Goal: Task Accomplishment & Management: Manage account settings

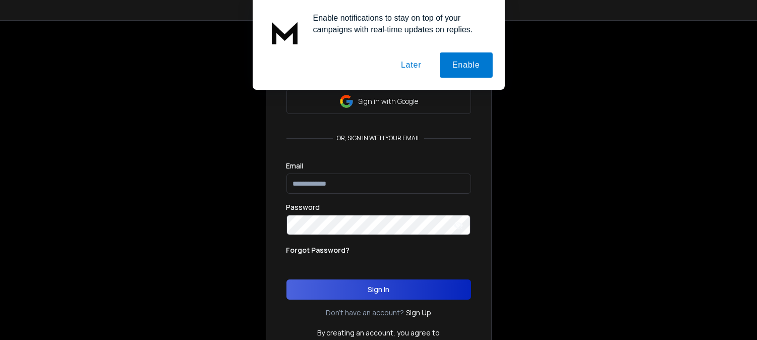
click at [382, 183] on input "email" at bounding box center [379, 184] width 185 height 20
paste input "**********"
type input "**********"
click at [287, 279] on button "Sign In" at bounding box center [379, 289] width 185 height 20
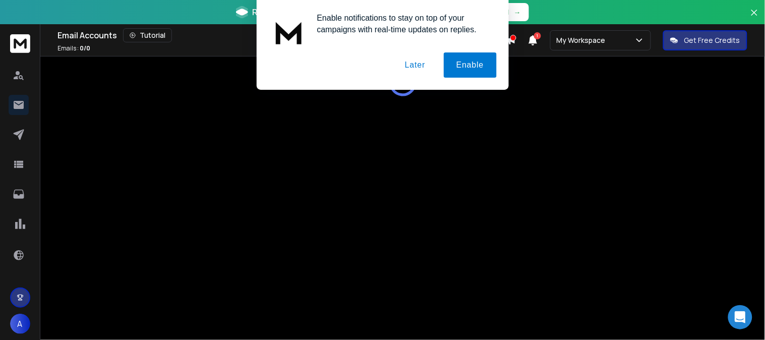
click at [410, 66] on button "Later" at bounding box center [414, 64] width 45 height 25
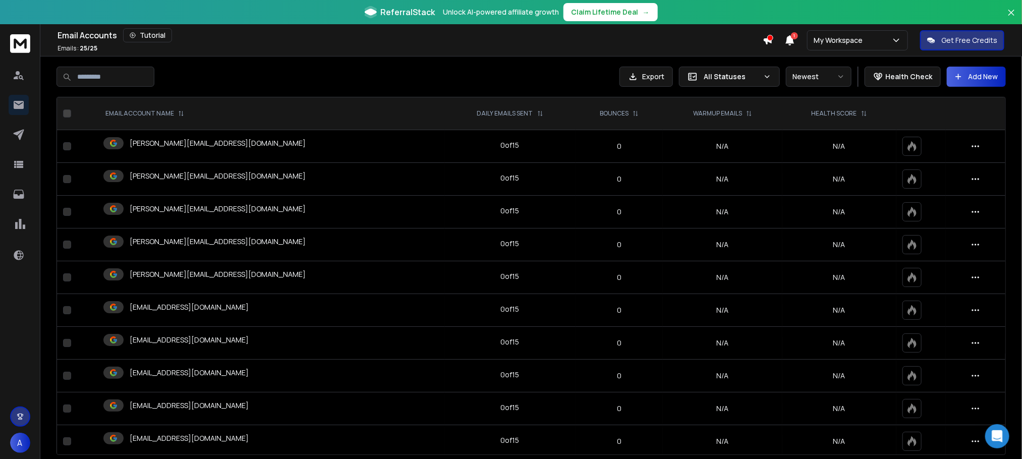
click at [765, 72] on button "Add New" at bounding box center [976, 77] width 59 height 20
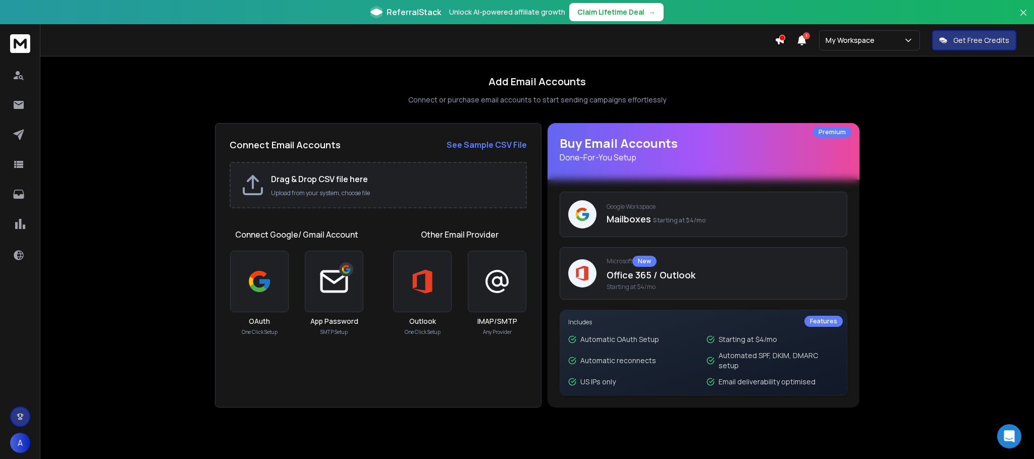
click at [255, 290] on icon at bounding box center [259, 281] width 25 height 30
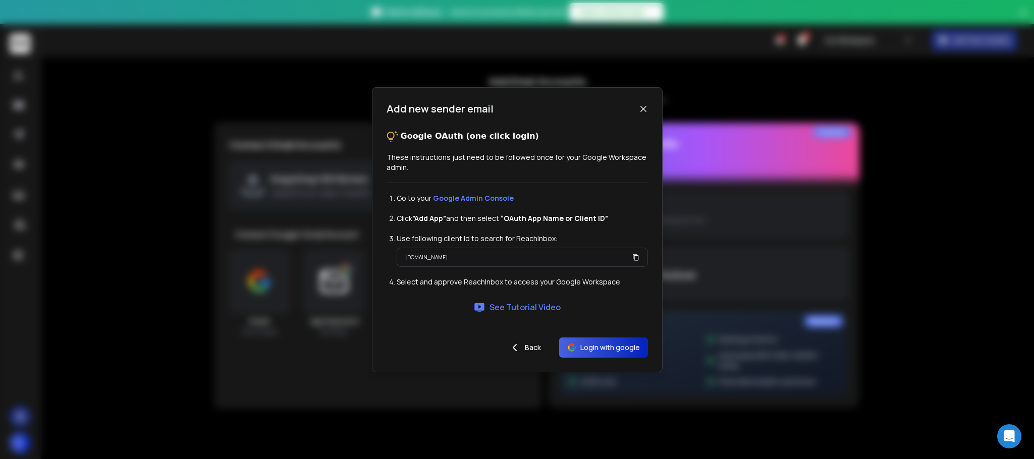
click at [598, 337] on button "Login with google" at bounding box center [603, 347] width 89 height 20
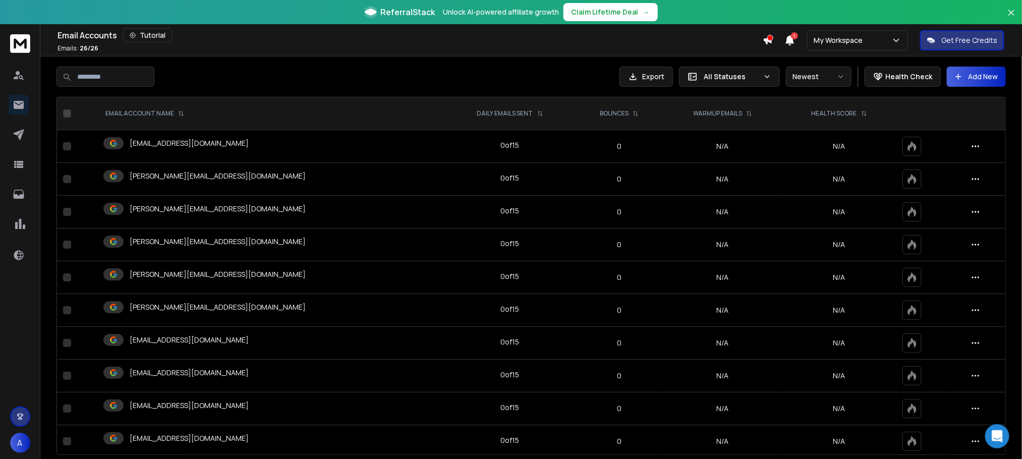
click at [971, 72] on button "Add New" at bounding box center [976, 77] width 59 height 20
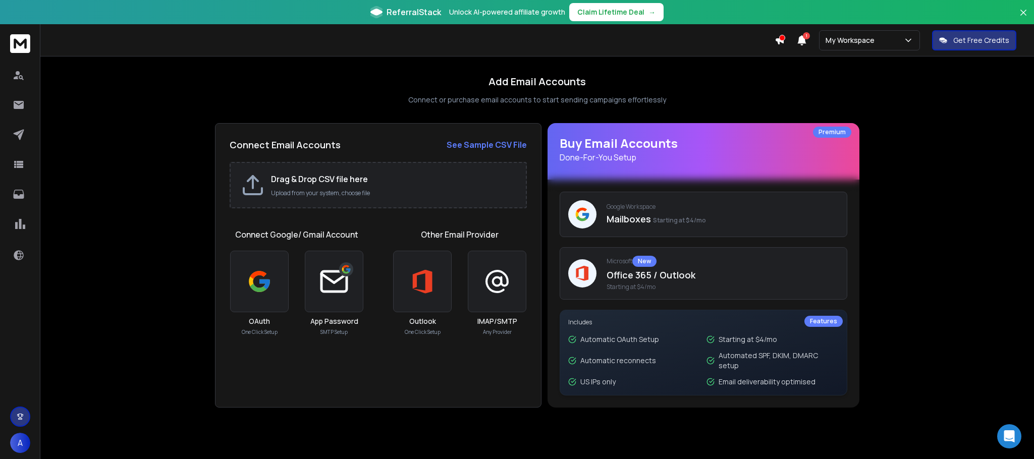
click at [278, 279] on div at bounding box center [259, 282] width 59 height 62
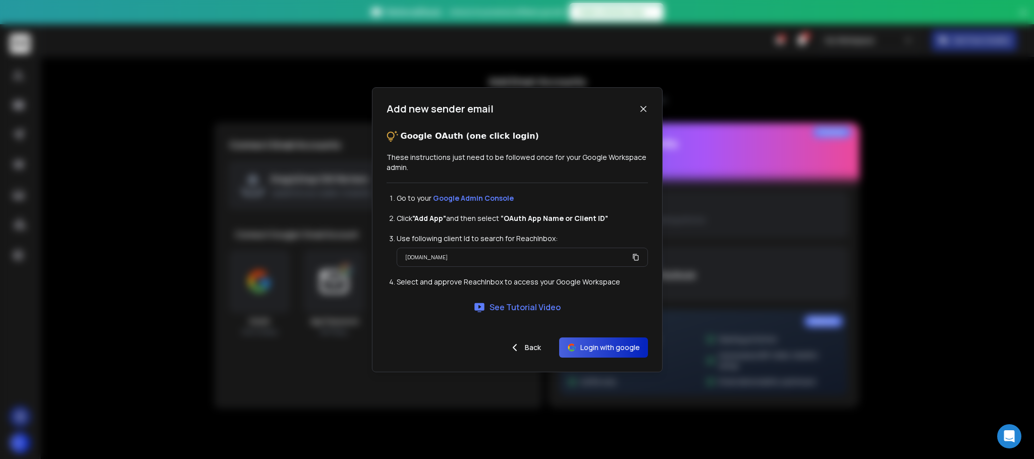
click at [573, 350] on icon at bounding box center [571, 349] width 6 height 3
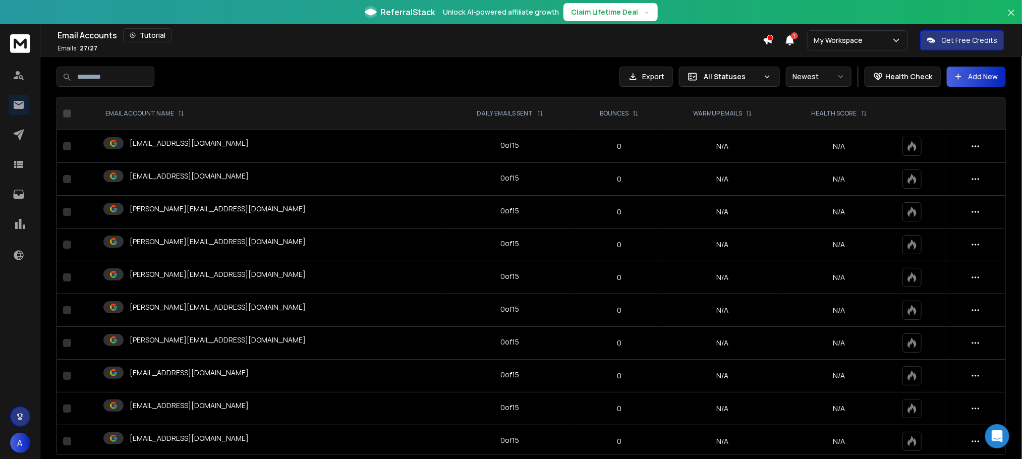
click at [970, 79] on button "Add New" at bounding box center [976, 77] width 59 height 20
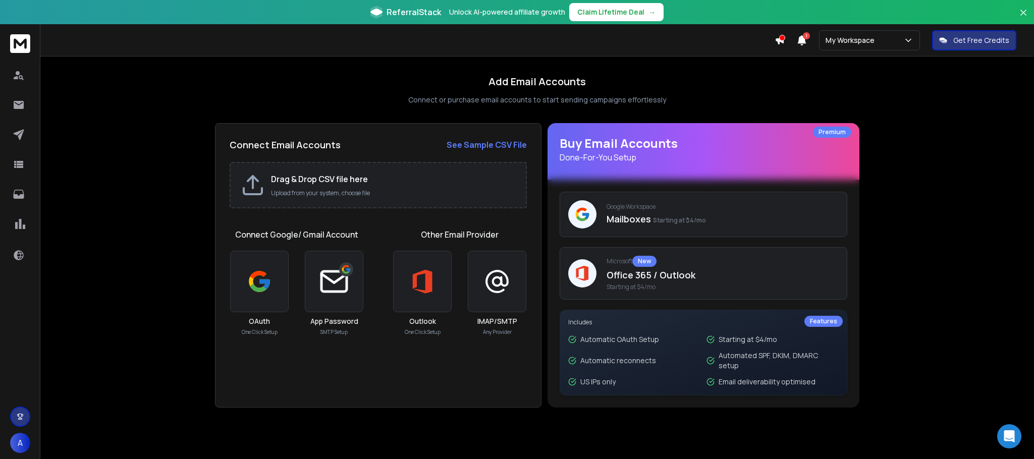
click at [277, 277] on div at bounding box center [259, 282] width 59 height 62
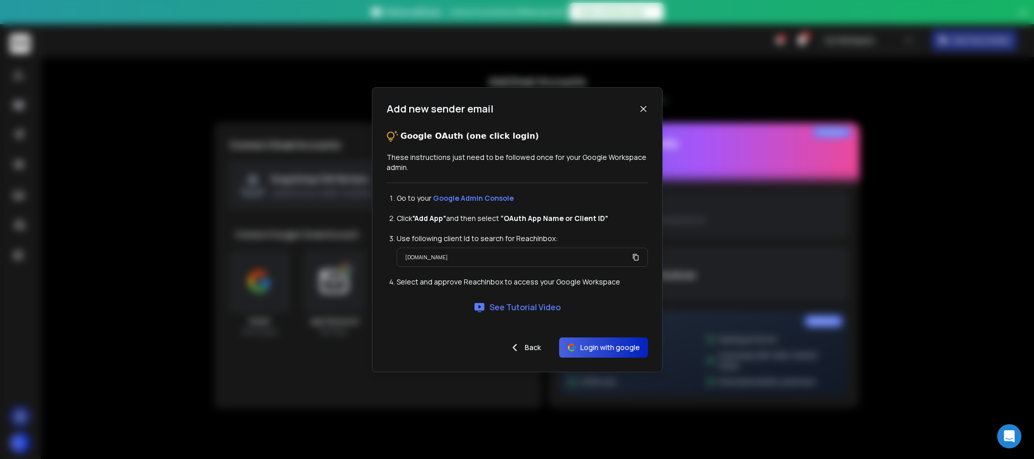
click at [574, 343] on icon at bounding box center [571, 347] width 9 height 9
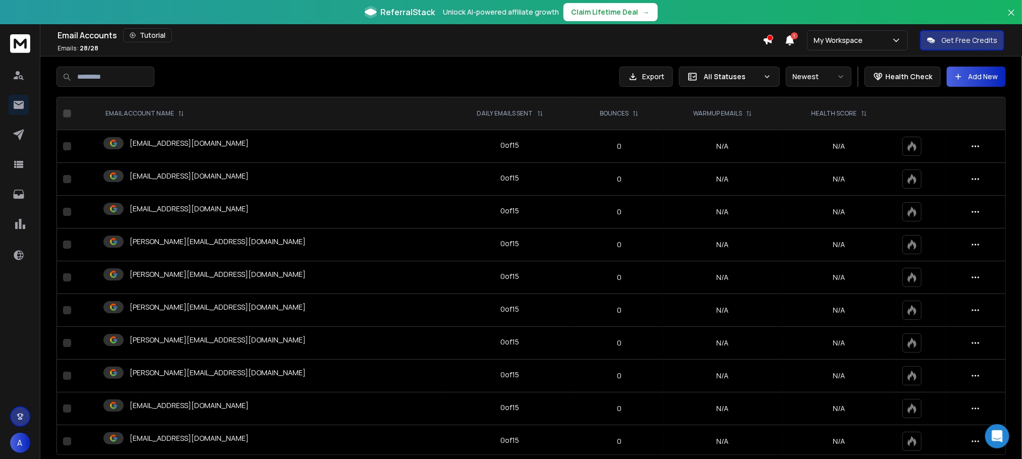
click at [985, 77] on button "Add New" at bounding box center [976, 77] width 59 height 20
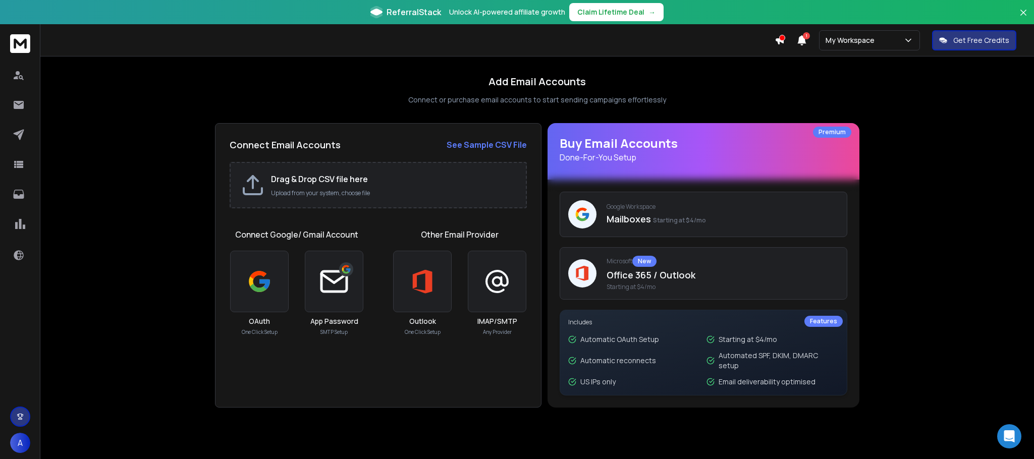
click at [279, 289] on div at bounding box center [259, 282] width 59 height 62
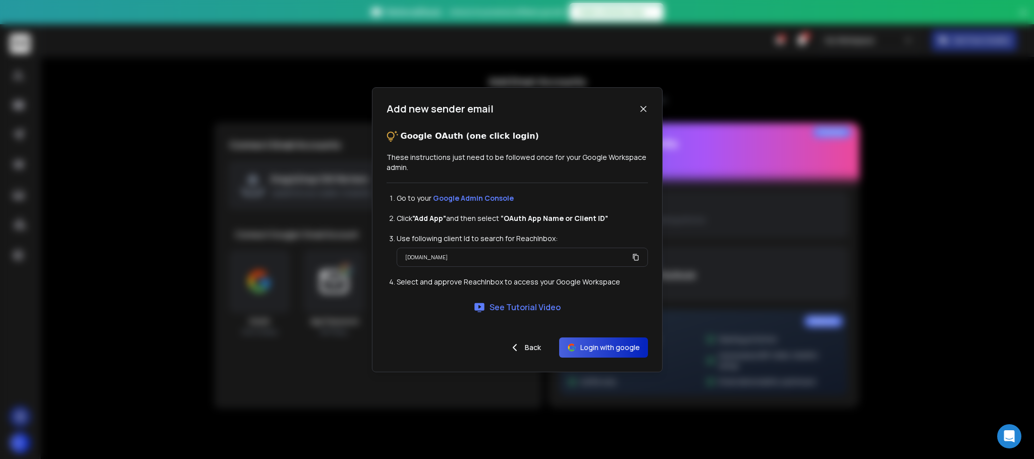
click at [629, 350] on button "Login with google" at bounding box center [603, 347] width 89 height 20
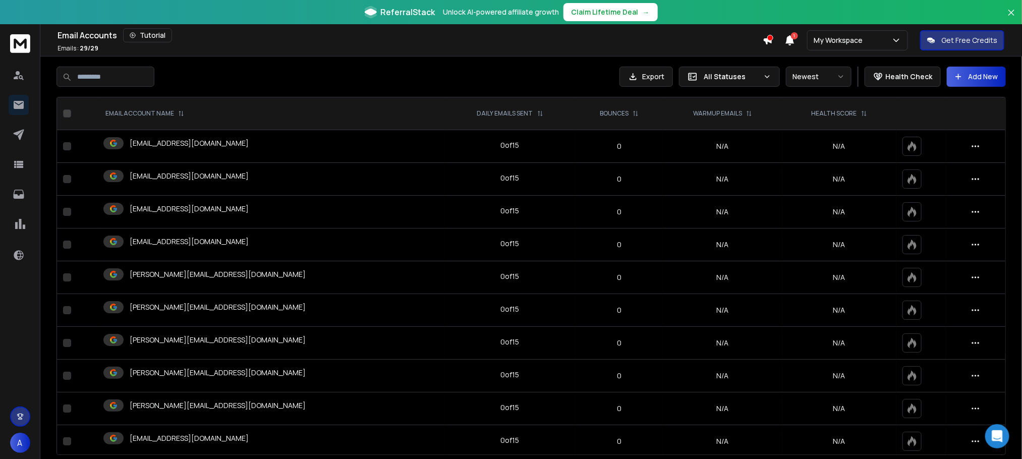
click at [968, 78] on button "Add New" at bounding box center [976, 77] width 59 height 20
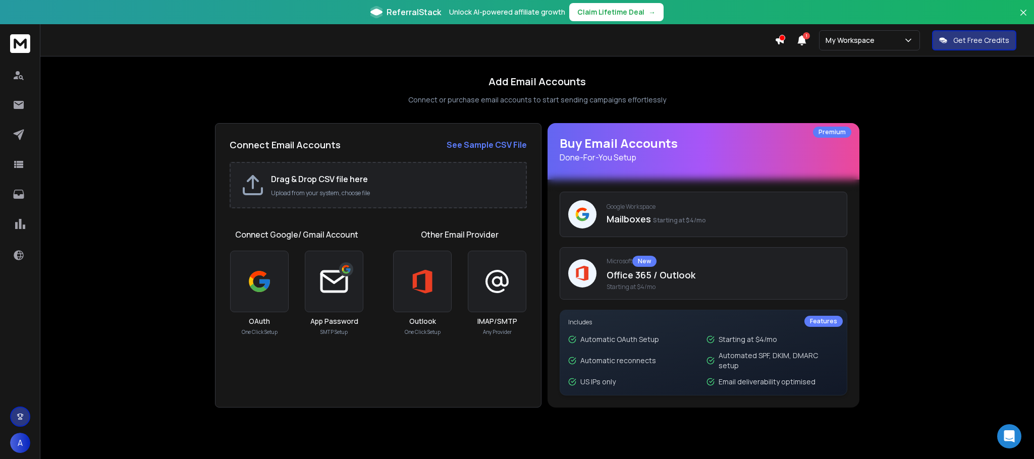
click at [288, 279] on div at bounding box center [259, 282] width 59 height 62
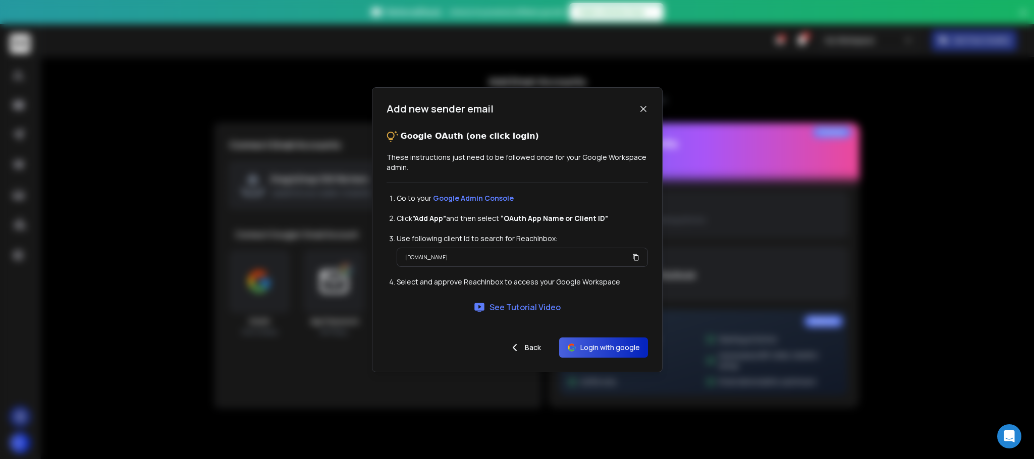
click at [584, 337] on button "Login with google" at bounding box center [603, 347] width 89 height 20
